Goal: Communication & Community: Answer question/provide support

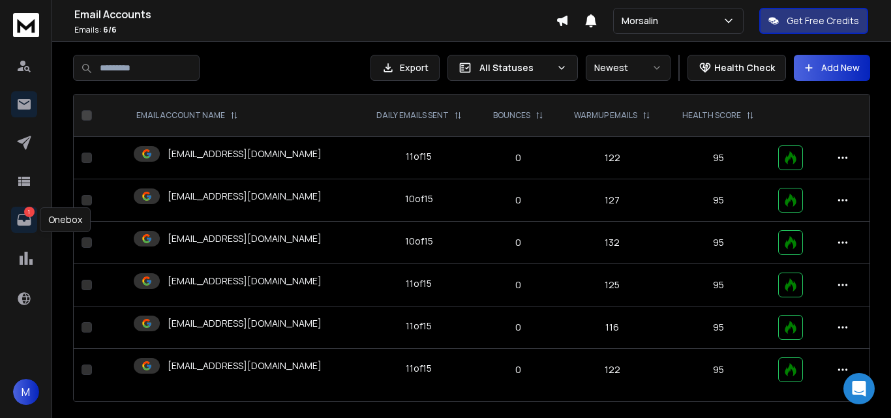
click at [27, 220] on icon at bounding box center [24, 220] width 14 height 12
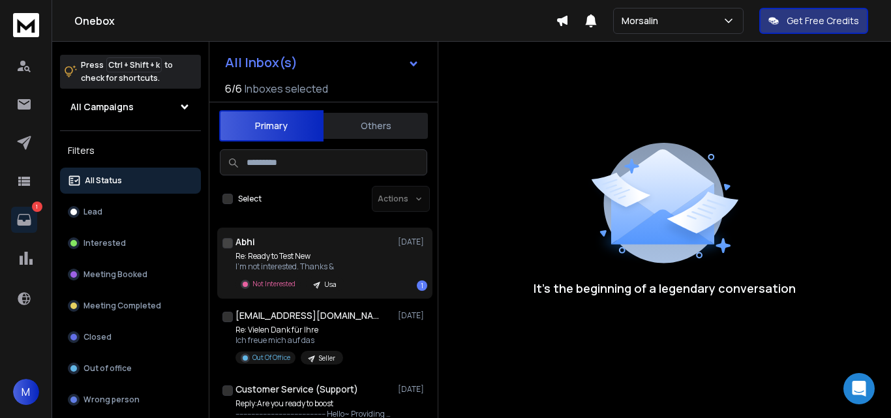
click at [352, 261] on div "Re: Ready to Test New I'm not interested. Thanks & Not Interested Usa 1" at bounding box center [331, 271] width 192 height 40
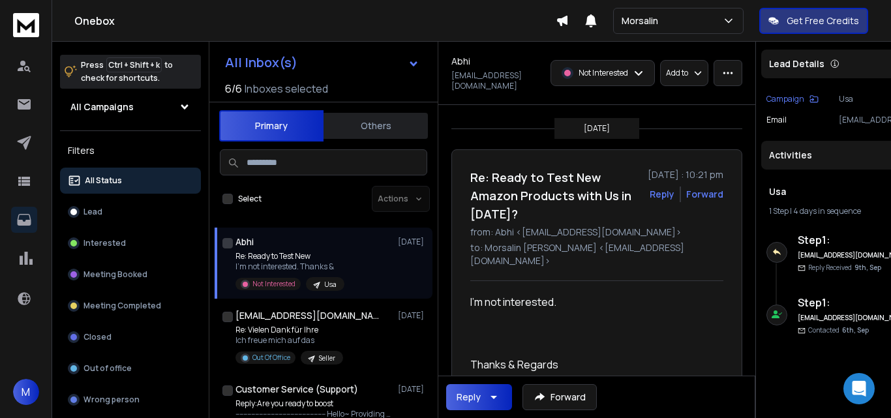
click at [476, 400] on div "Reply" at bounding box center [469, 397] width 24 height 13
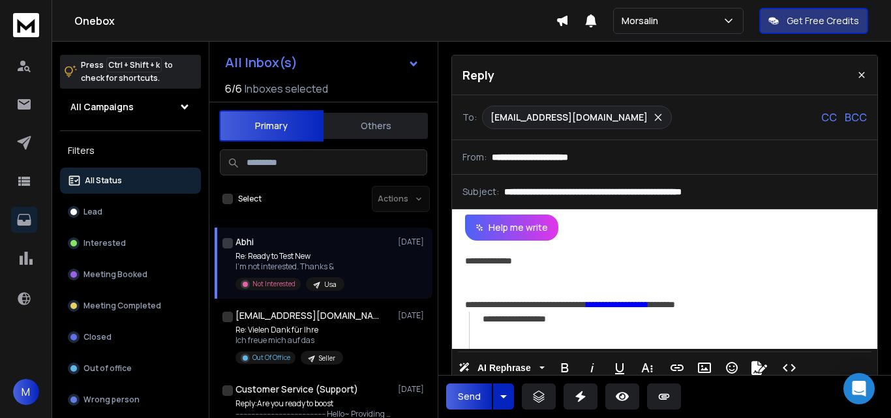
click at [476, 400] on button "Send" at bounding box center [469, 397] width 46 height 26
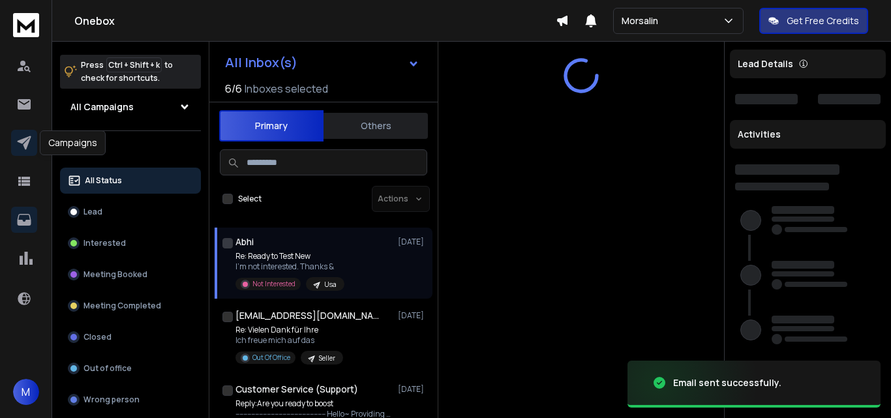
click at [24, 147] on icon at bounding box center [24, 143] width 14 height 14
